Goal: Communication & Community: Answer question/provide support

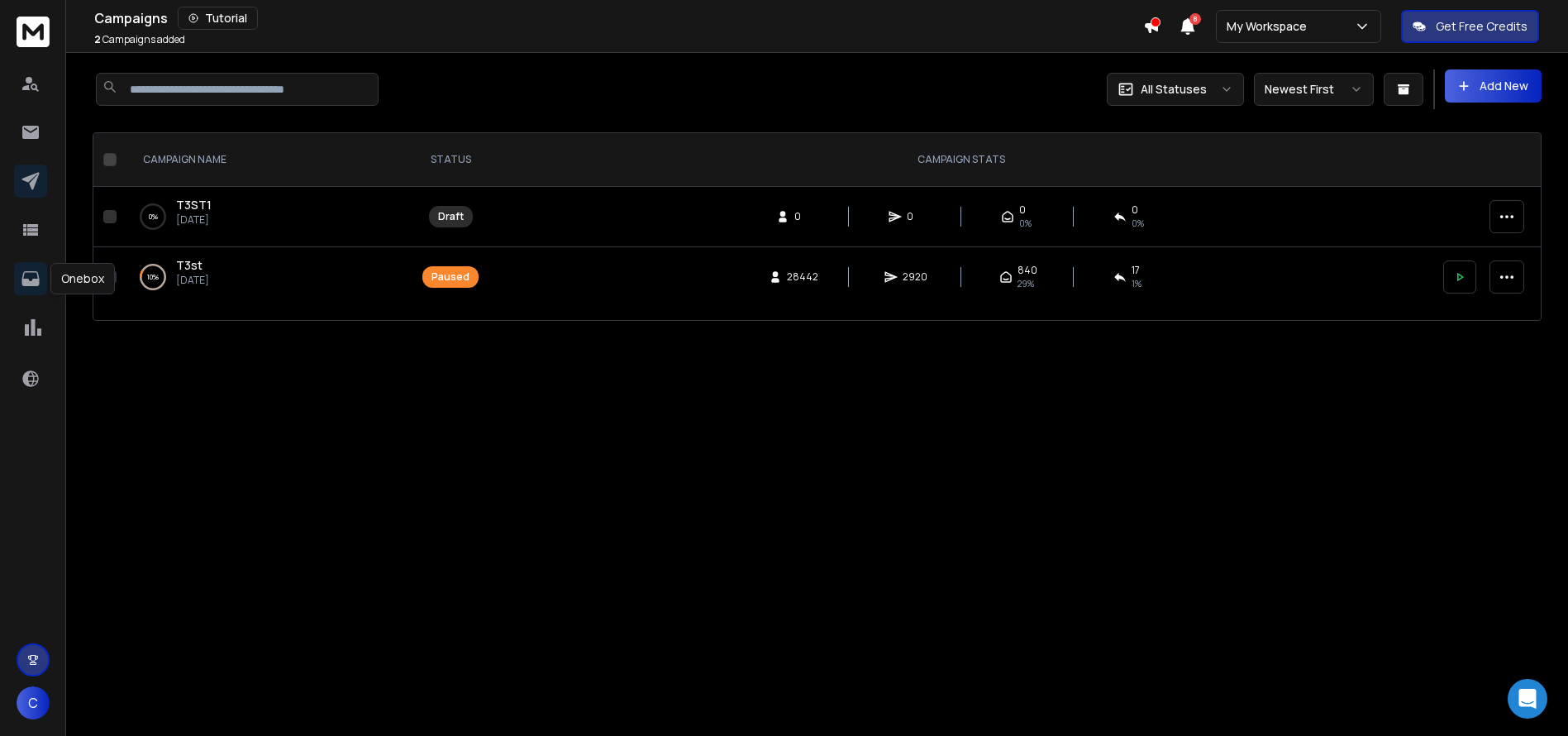
click at [27, 290] on link at bounding box center [30, 278] width 33 height 33
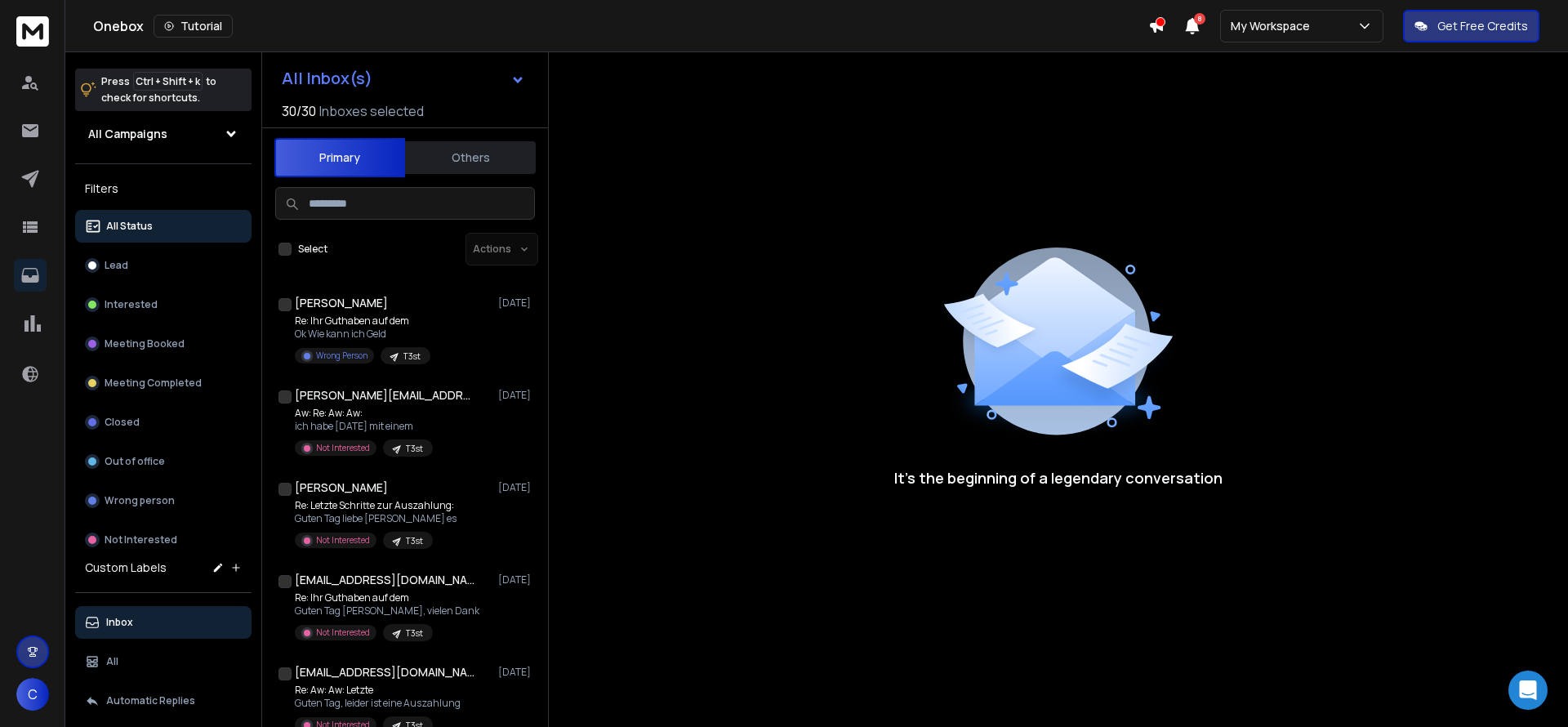
click at [467, 155] on button "Others" at bounding box center [470, 157] width 131 height 36
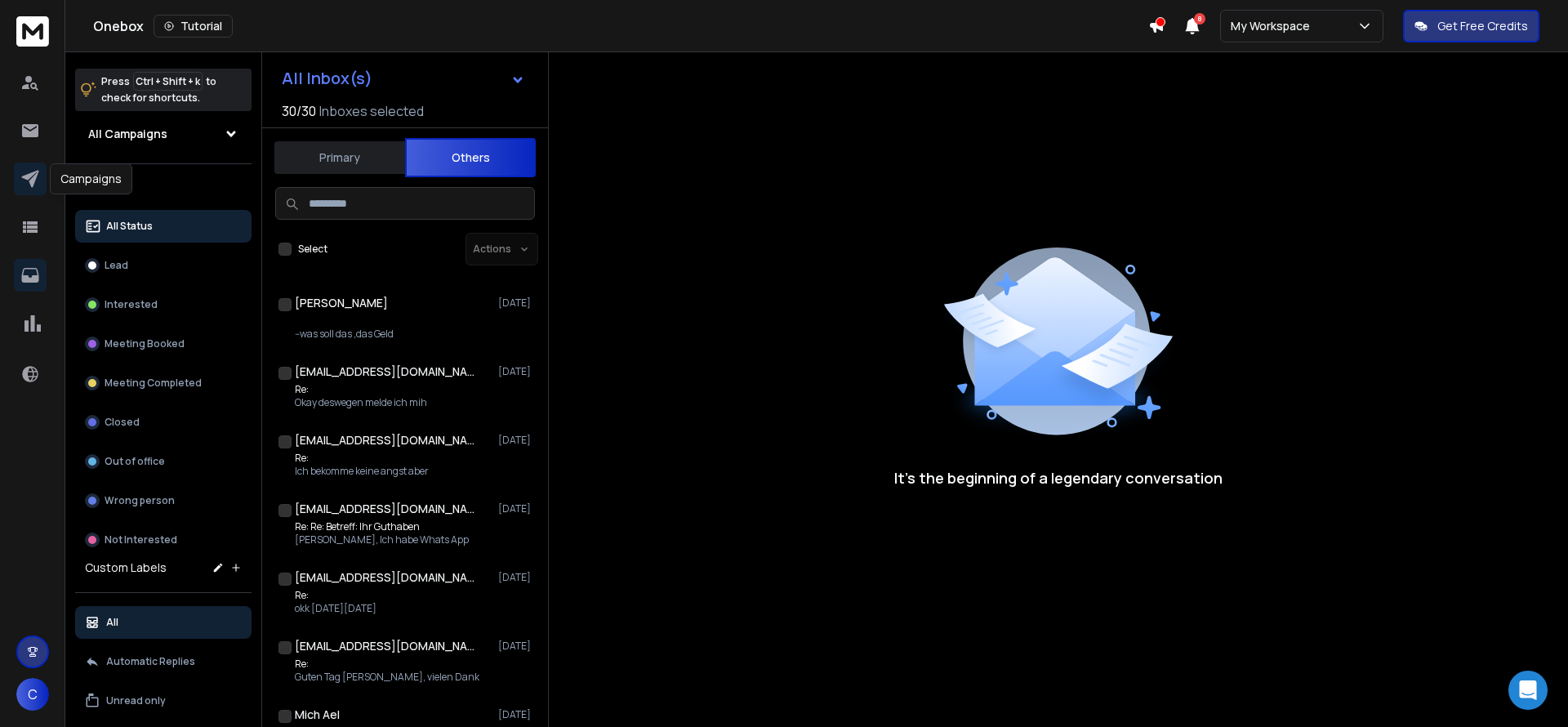
click at [12, 173] on div "C" at bounding box center [33, 364] width 65 height 727
click at [16, 181] on link at bounding box center [30, 178] width 33 height 32
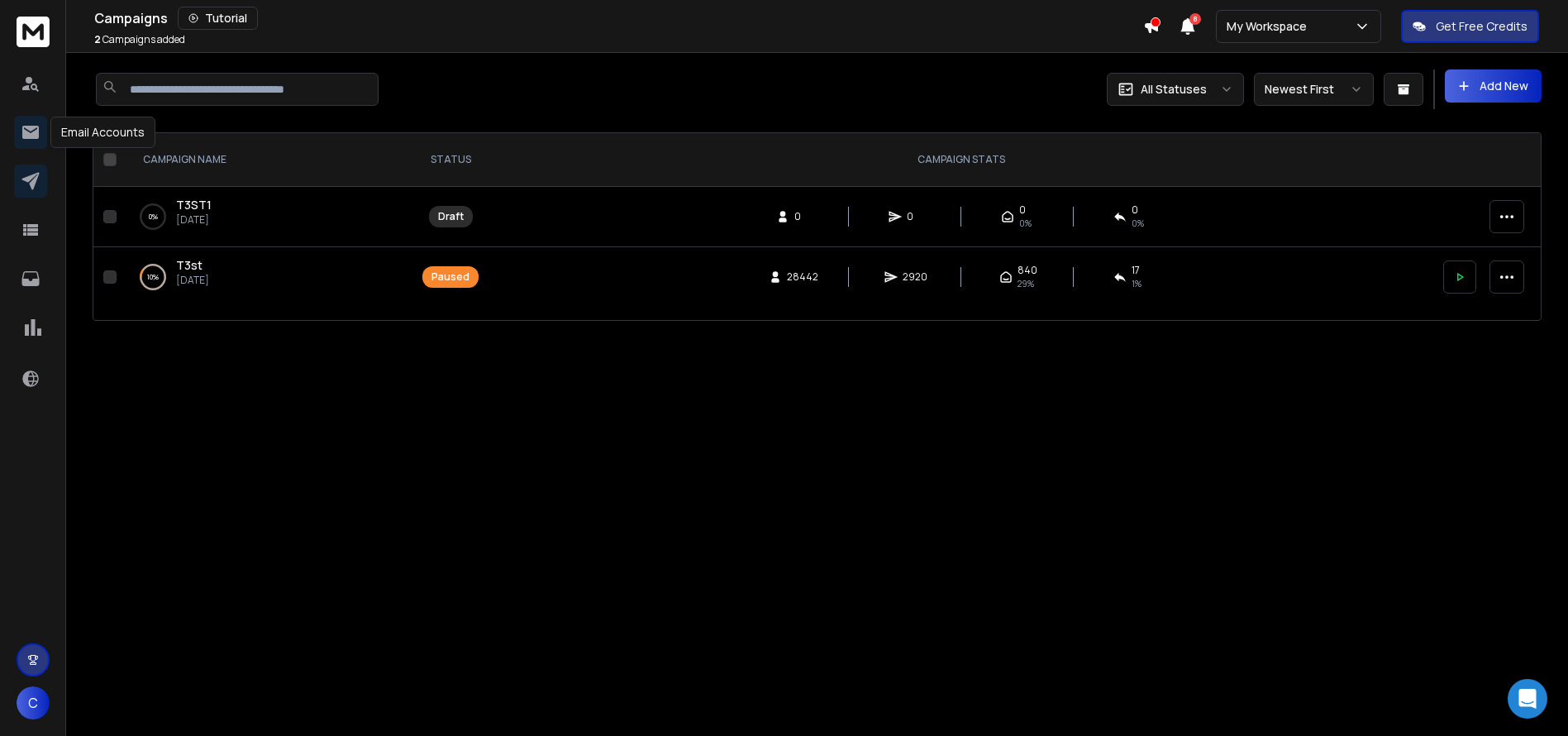
click at [29, 148] on link at bounding box center [30, 132] width 33 height 33
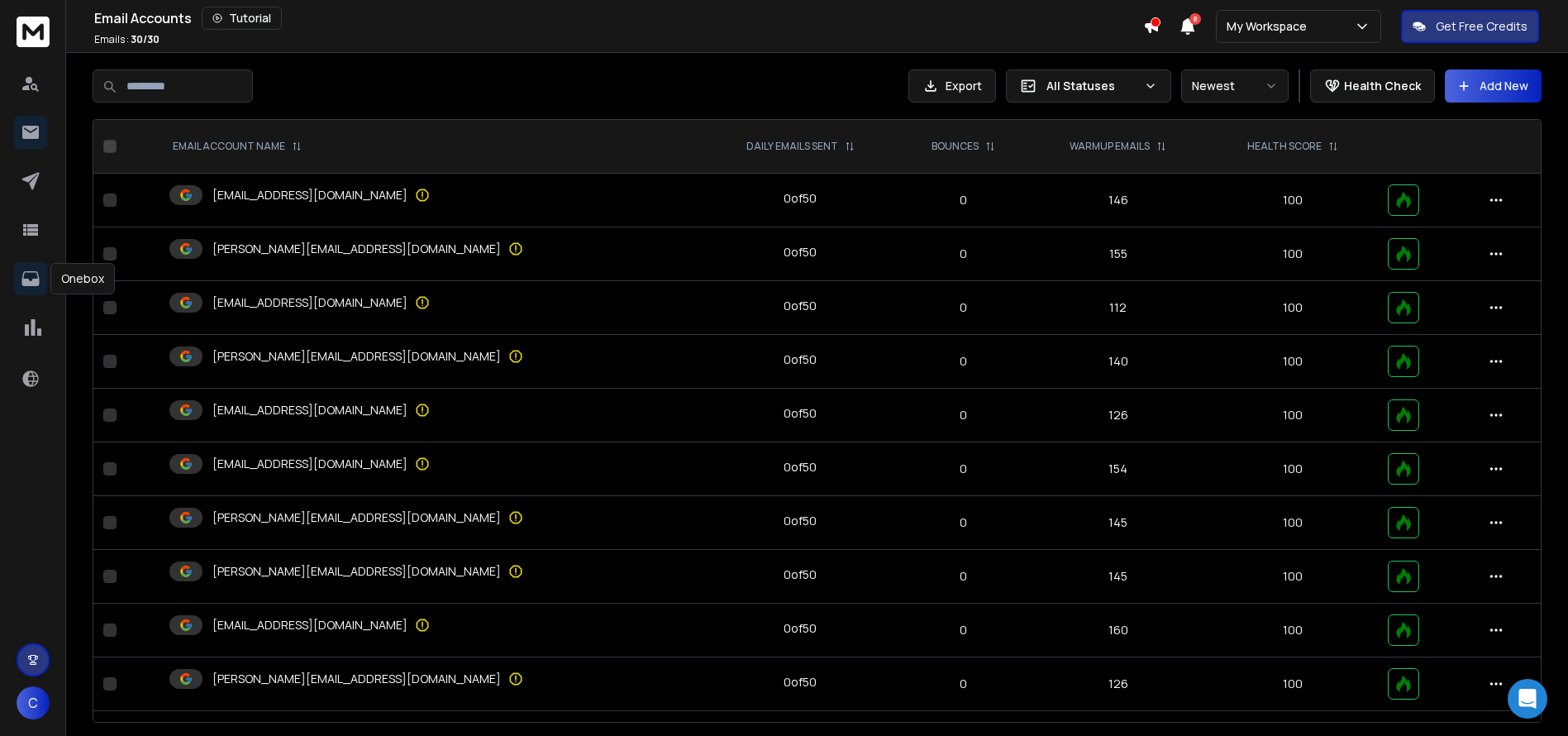
click at [20, 262] on link at bounding box center [30, 278] width 33 height 33
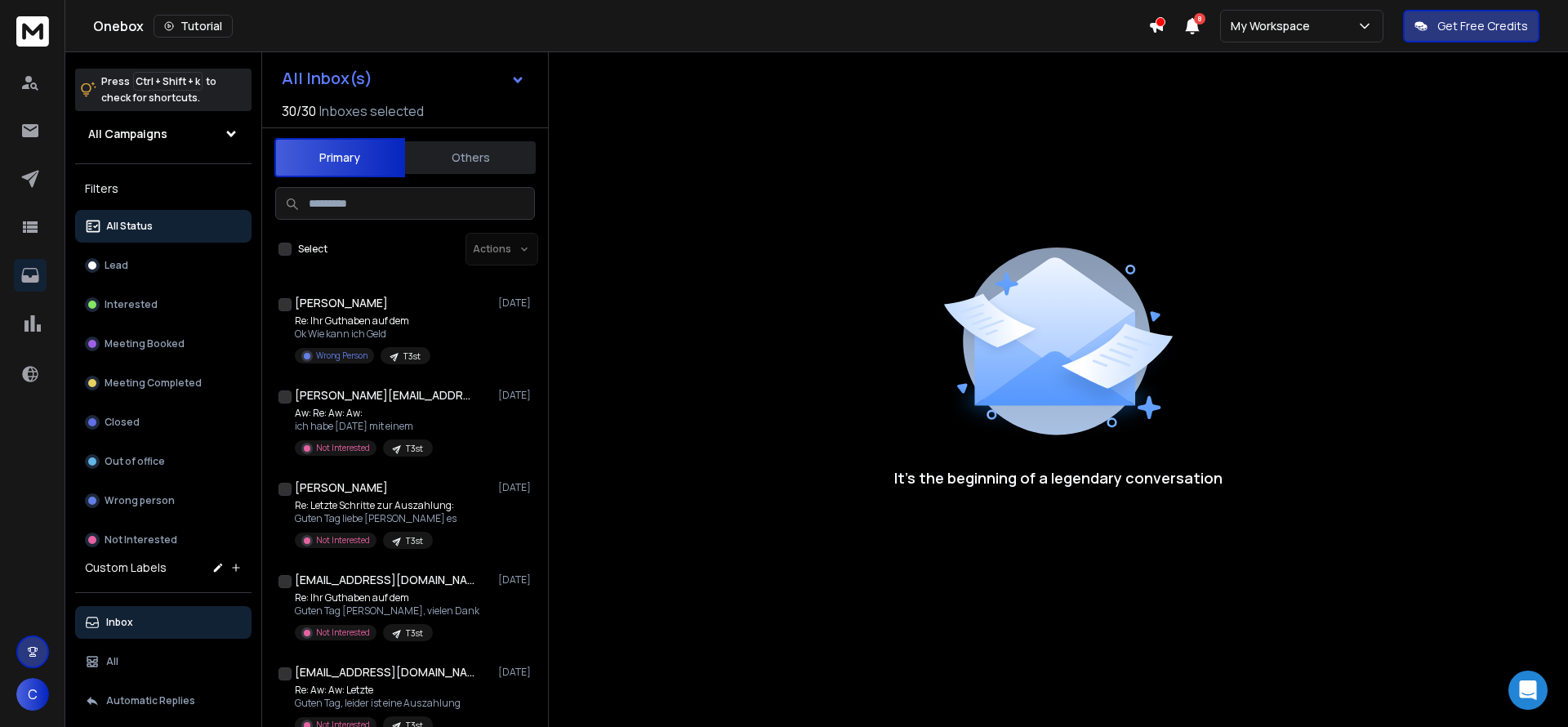
click at [441, 133] on div "All Inbox(s) 30 / 30 Inboxes selected Primary Others Select Actions Besjan Gash…" at bounding box center [405, 416] width 285 height 727
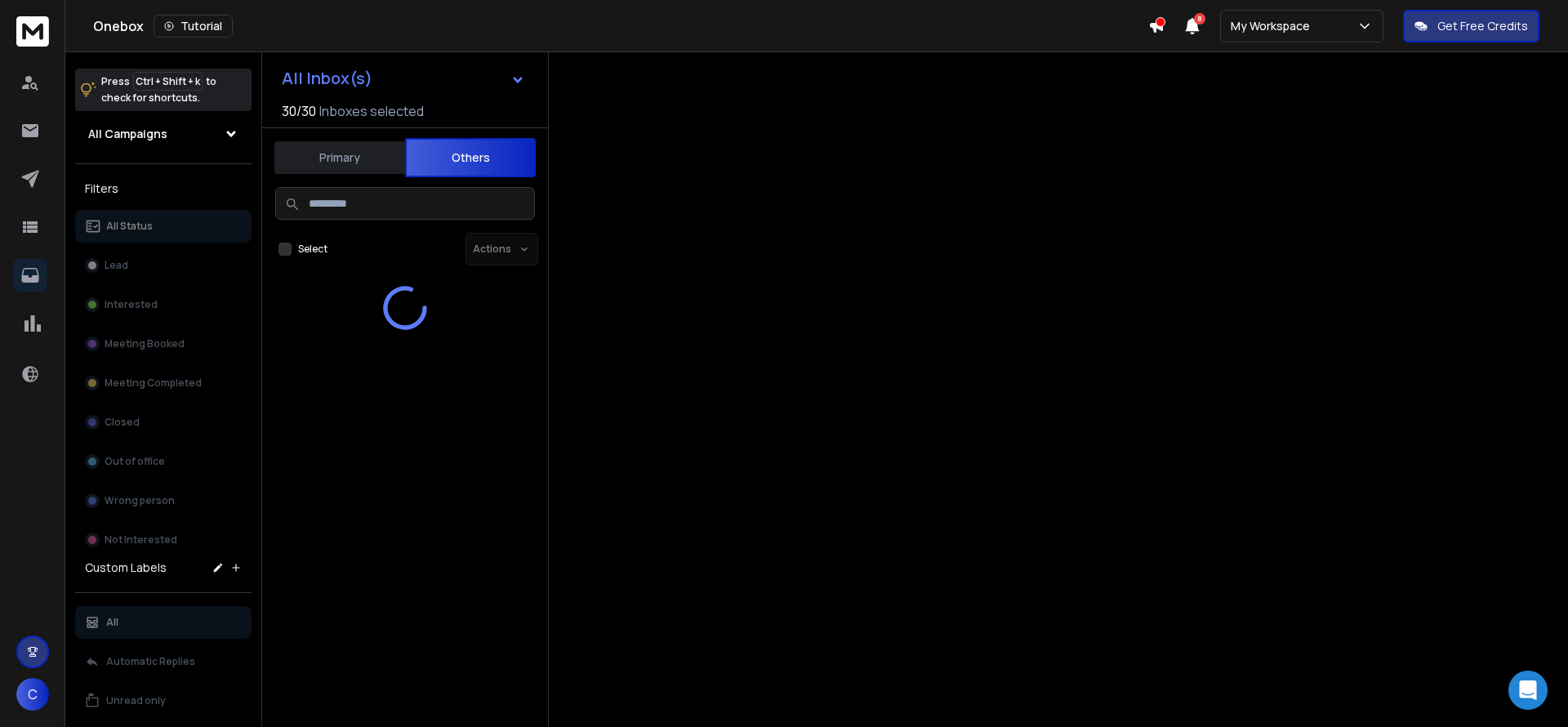
click at [441, 156] on button "Others" at bounding box center [470, 157] width 131 height 40
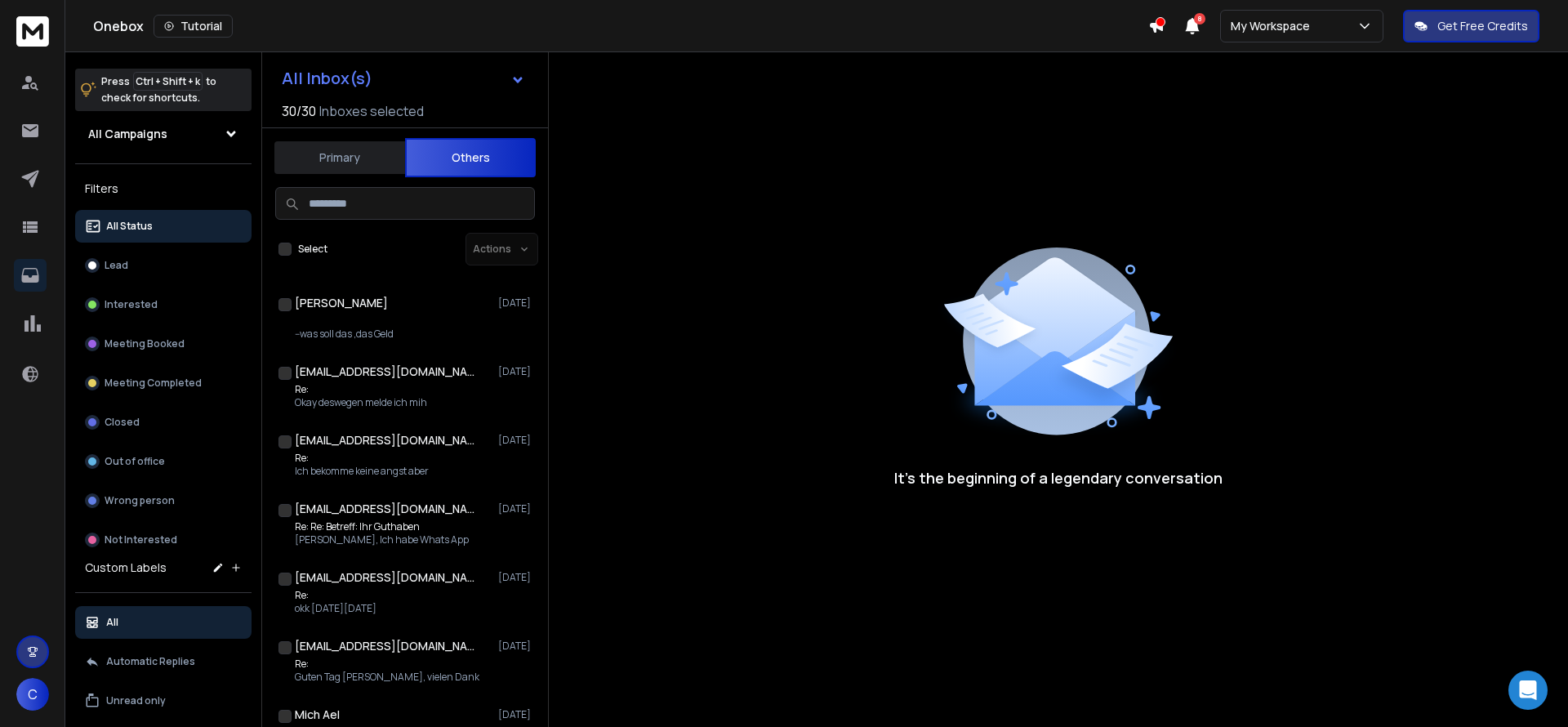
click at [367, 138] on div "All Inbox(s) 30 / 30 Inboxes selected Primary Others Select Actions [PERSON_NAM…" at bounding box center [405, 416] width 285 height 727
click at [365, 149] on button "Primary" at bounding box center [339, 157] width 131 height 36
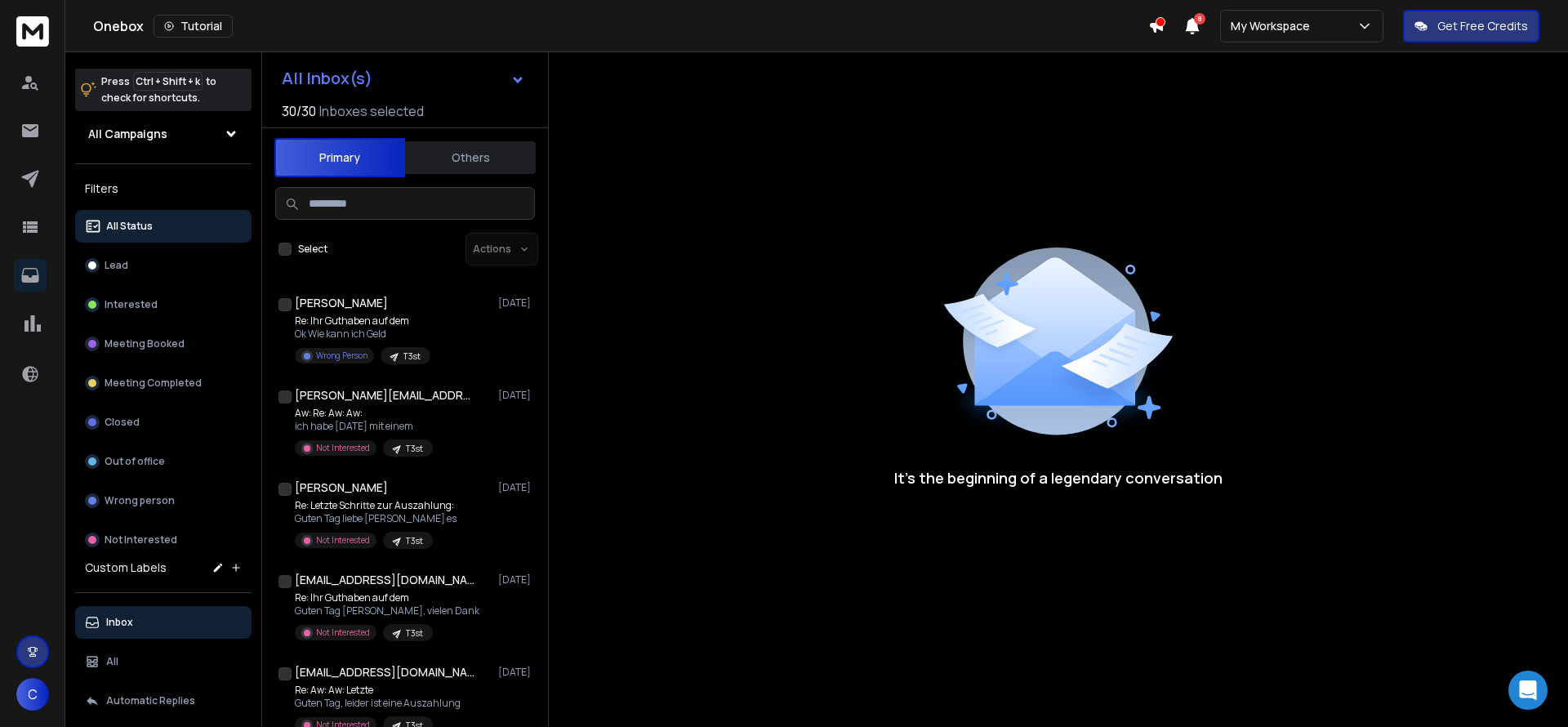
click at [378, 239] on div "Select Actions" at bounding box center [405, 246] width 285 height 40
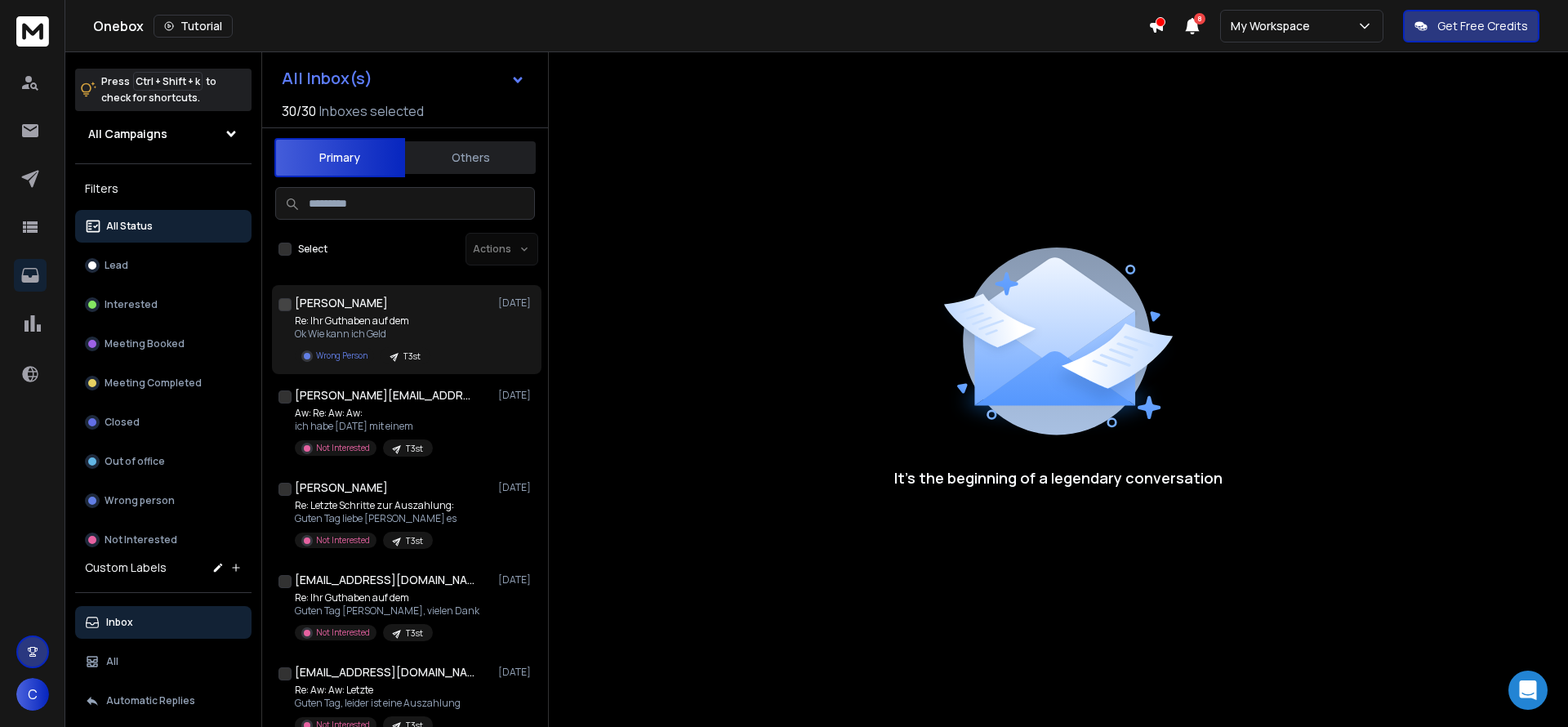
click at [364, 358] on p "Wrong Person" at bounding box center [342, 356] width 52 height 12
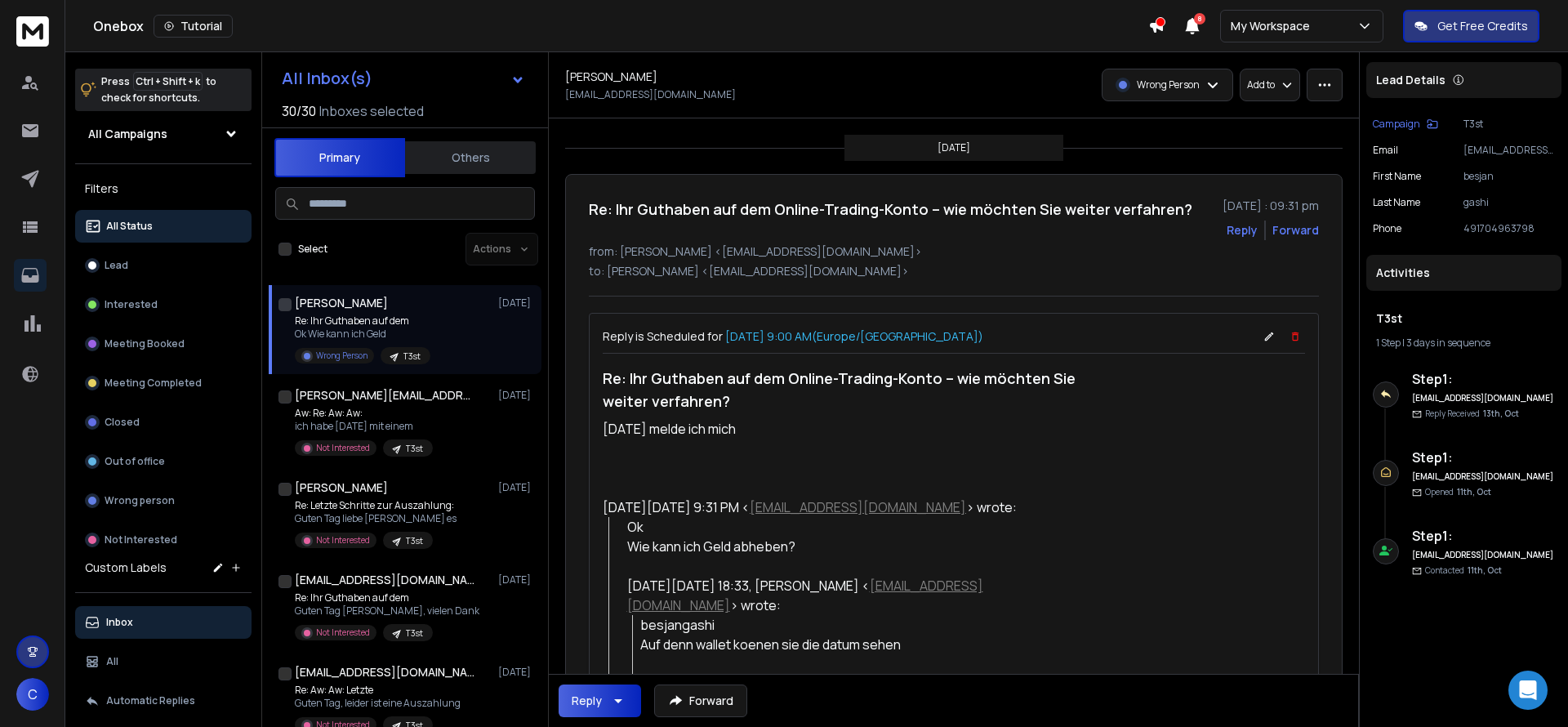
click at [590, 702] on div "Reply" at bounding box center [587, 701] width 30 height 17
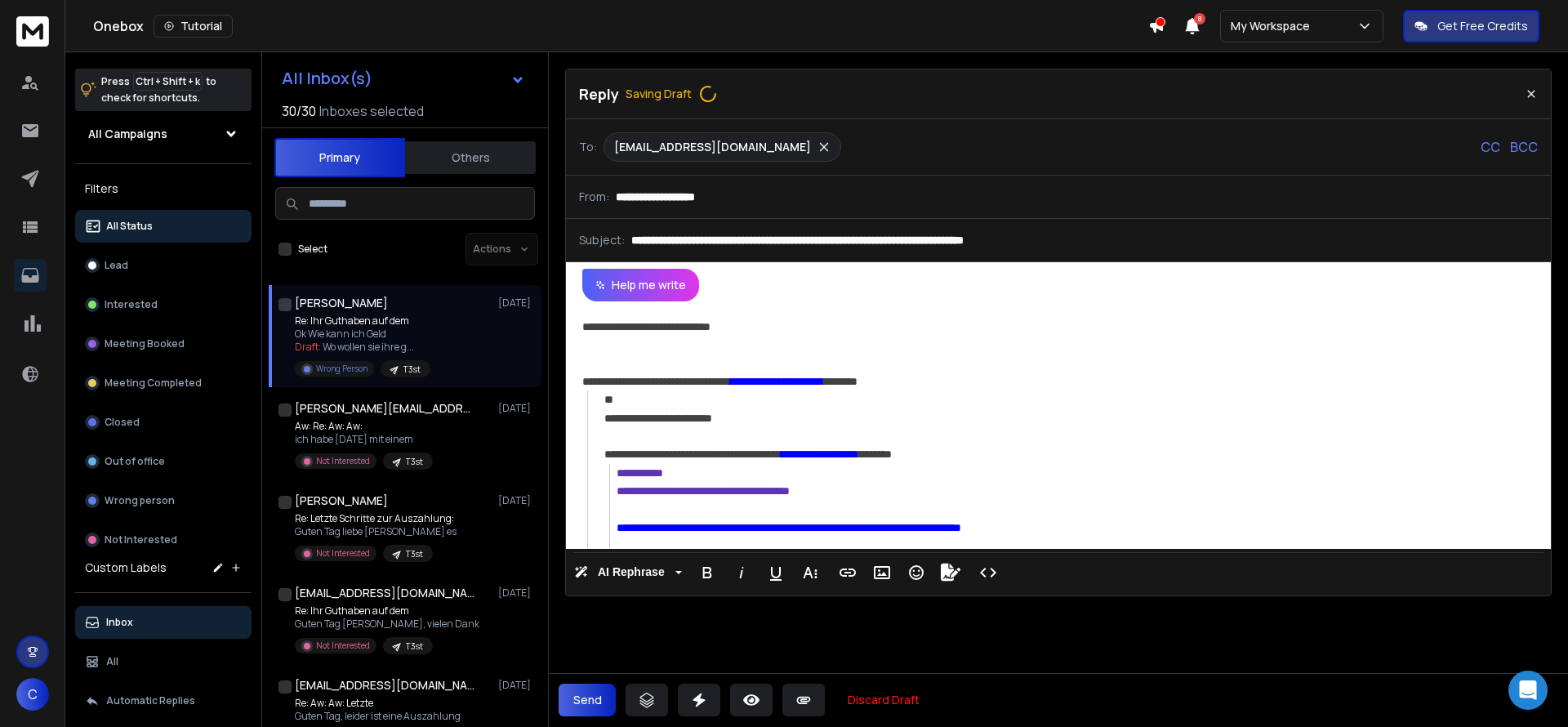
click at [619, 680] on div "Send Discard Draft" at bounding box center [1059, 699] width 1020 height 53
click at [597, 692] on button "Send" at bounding box center [587, 699] width 57 height 32
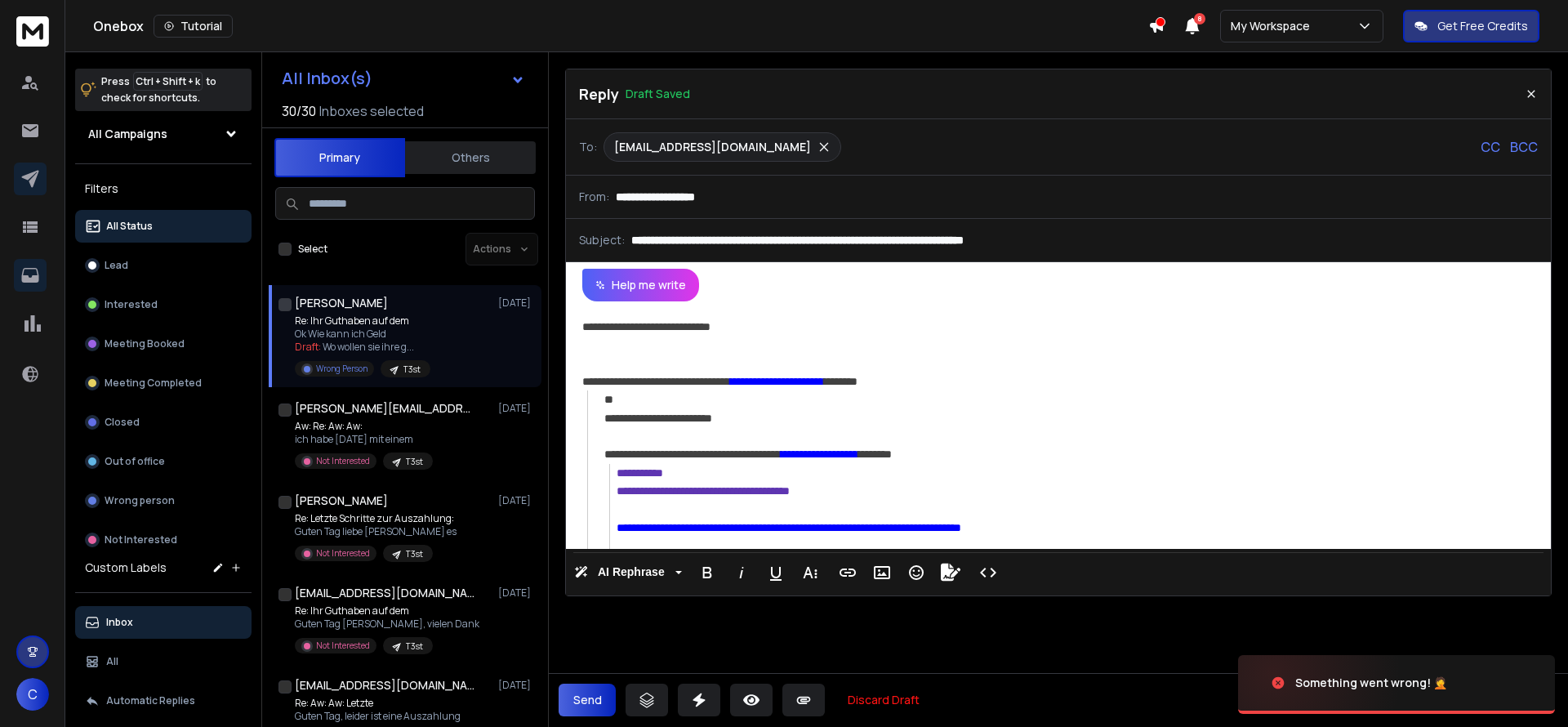
click at [45, 162] on link at bounding box center [30, 178] width 33 height 32
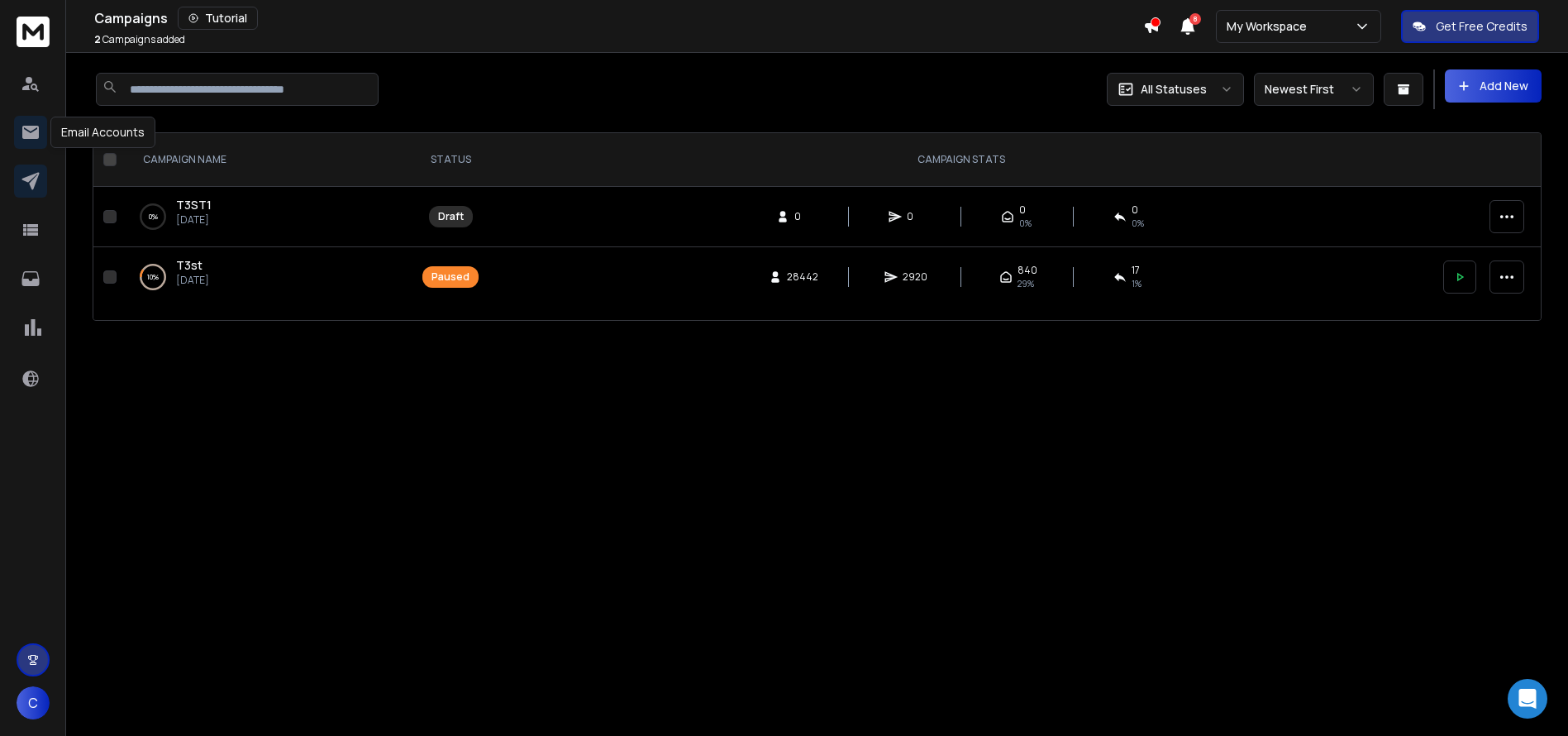
click at [37, 130] on icon at bounding box center [30, 132] width 17 height 13
